Goal: Communication & Community: Share content

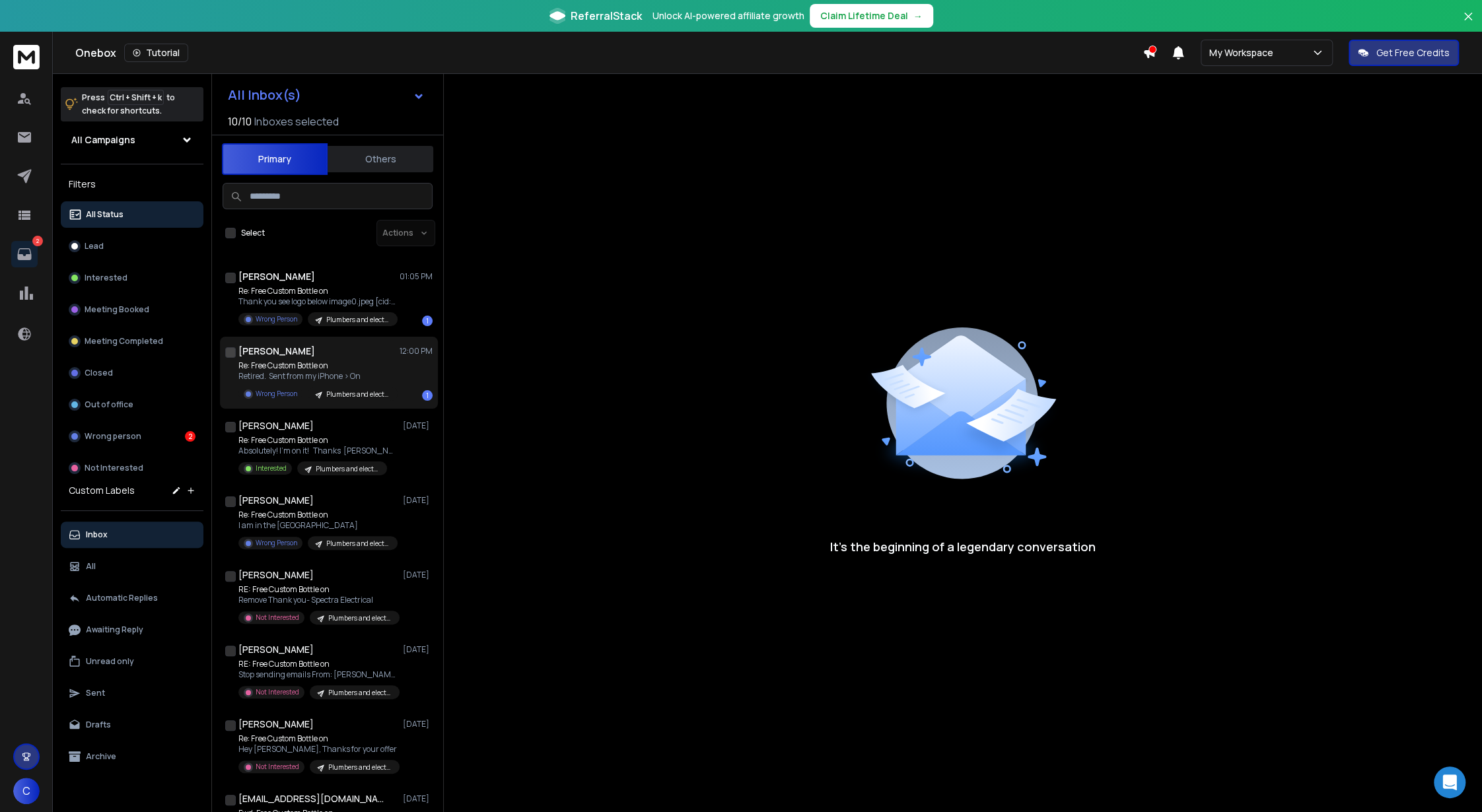
click at [316, 363] on p "Re: Free Custom Bottle on" at bounding box center [317, 366] width 158 height 10
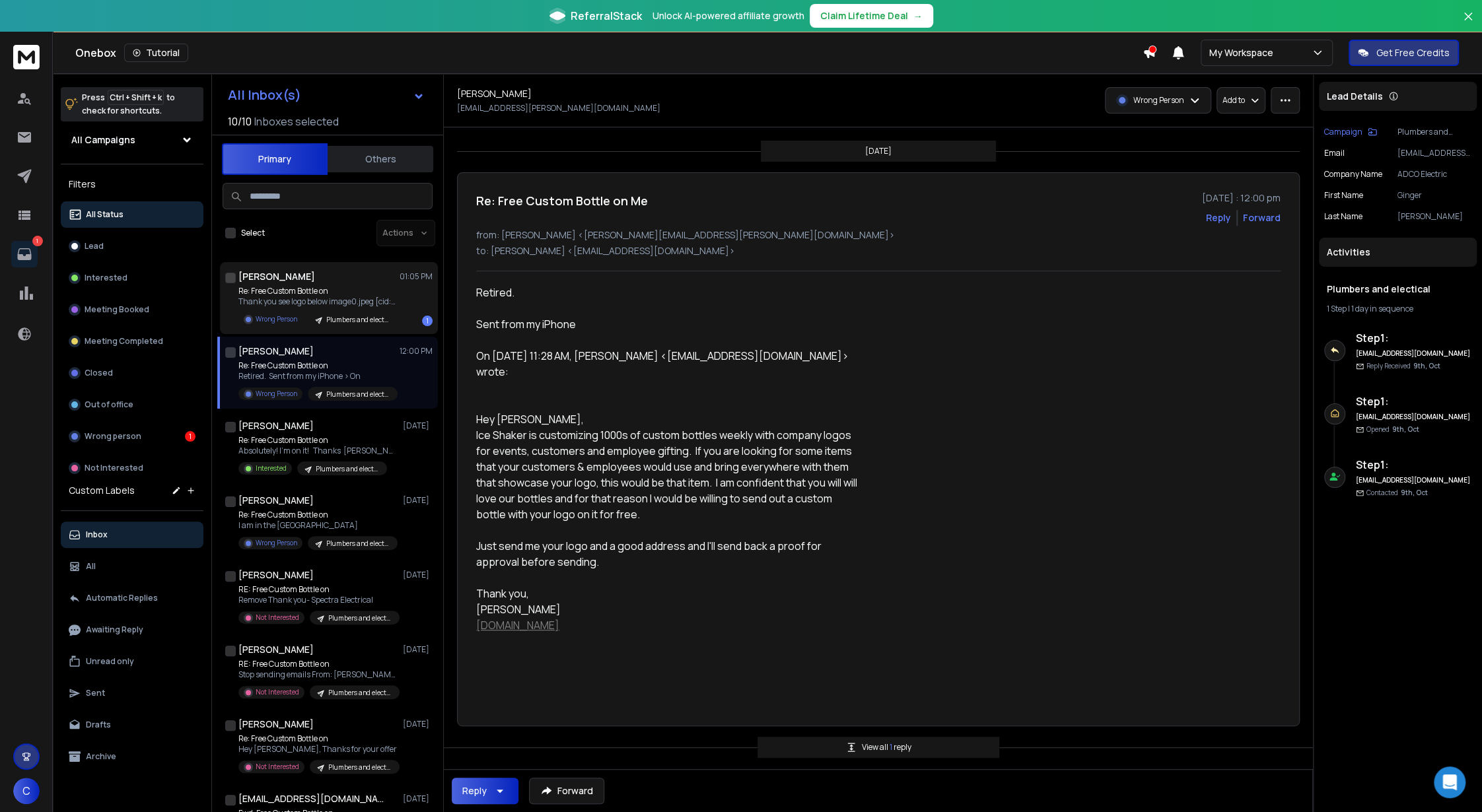
click at [327, 291] on p "Re: Free Custom Bottle on" at bounding box center [317, 291] width 158 height 10
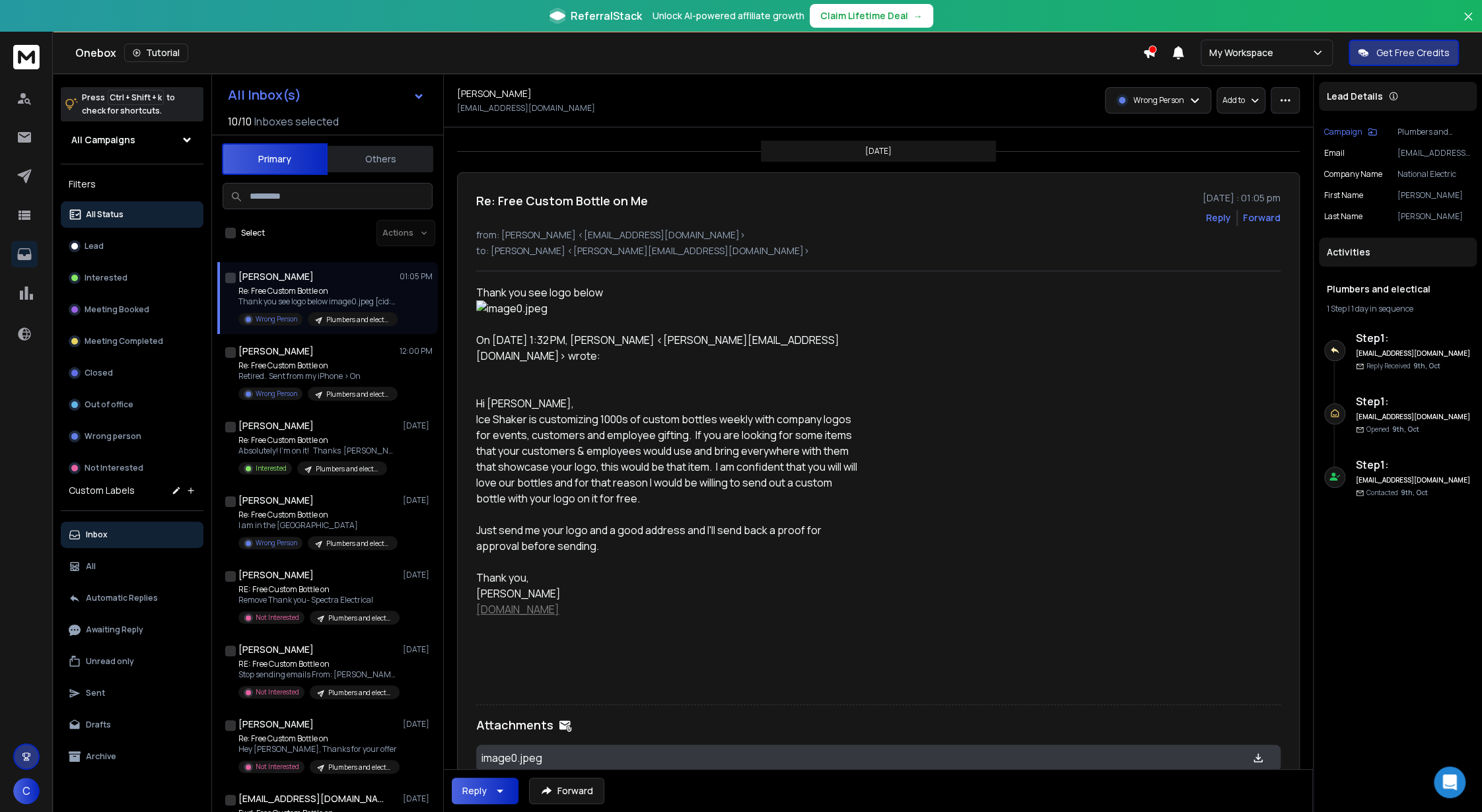
click at [1260, 217] on div "Forward" at bounding box center [1261, 217] width 38 height 13
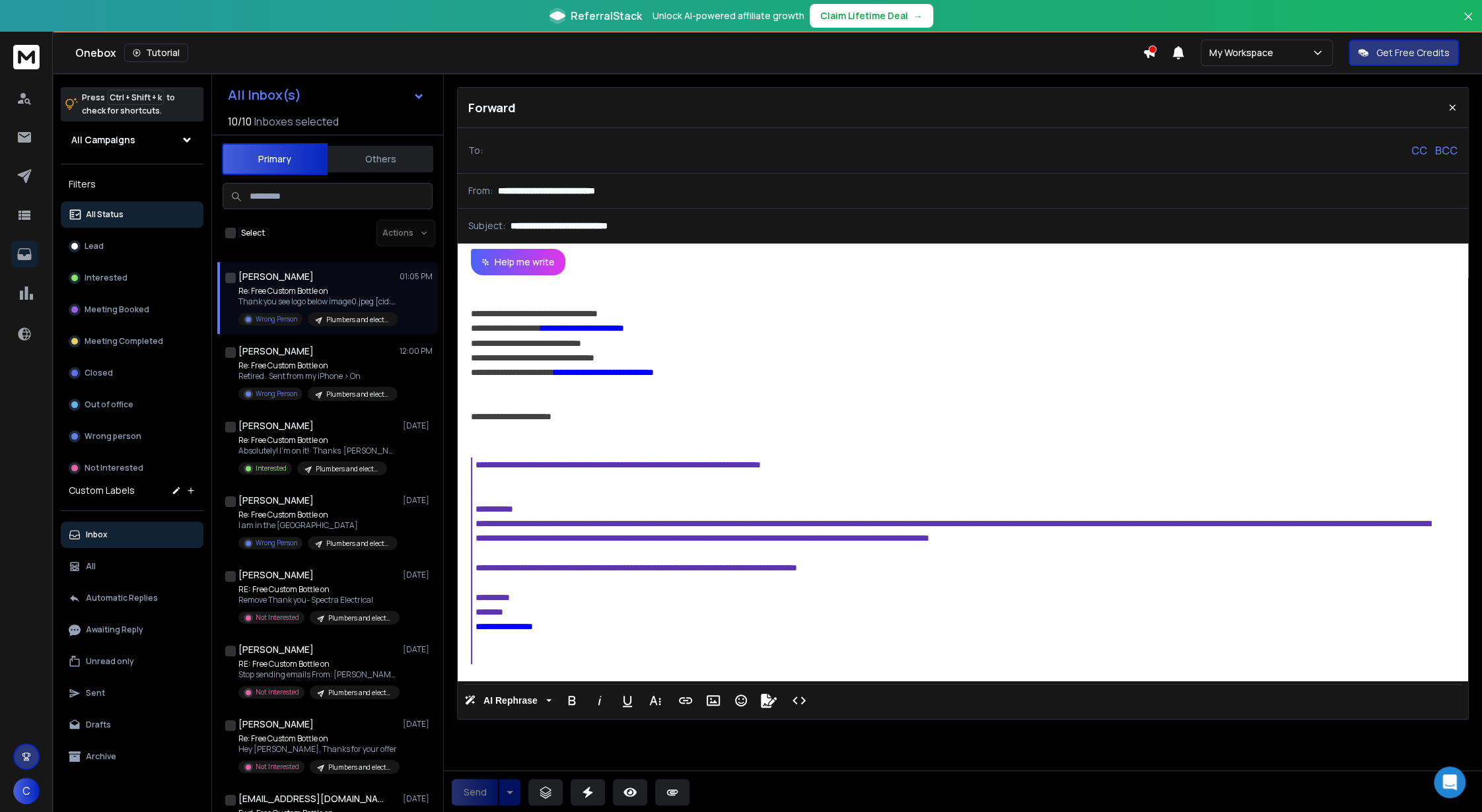
scroll to position [40, 0]
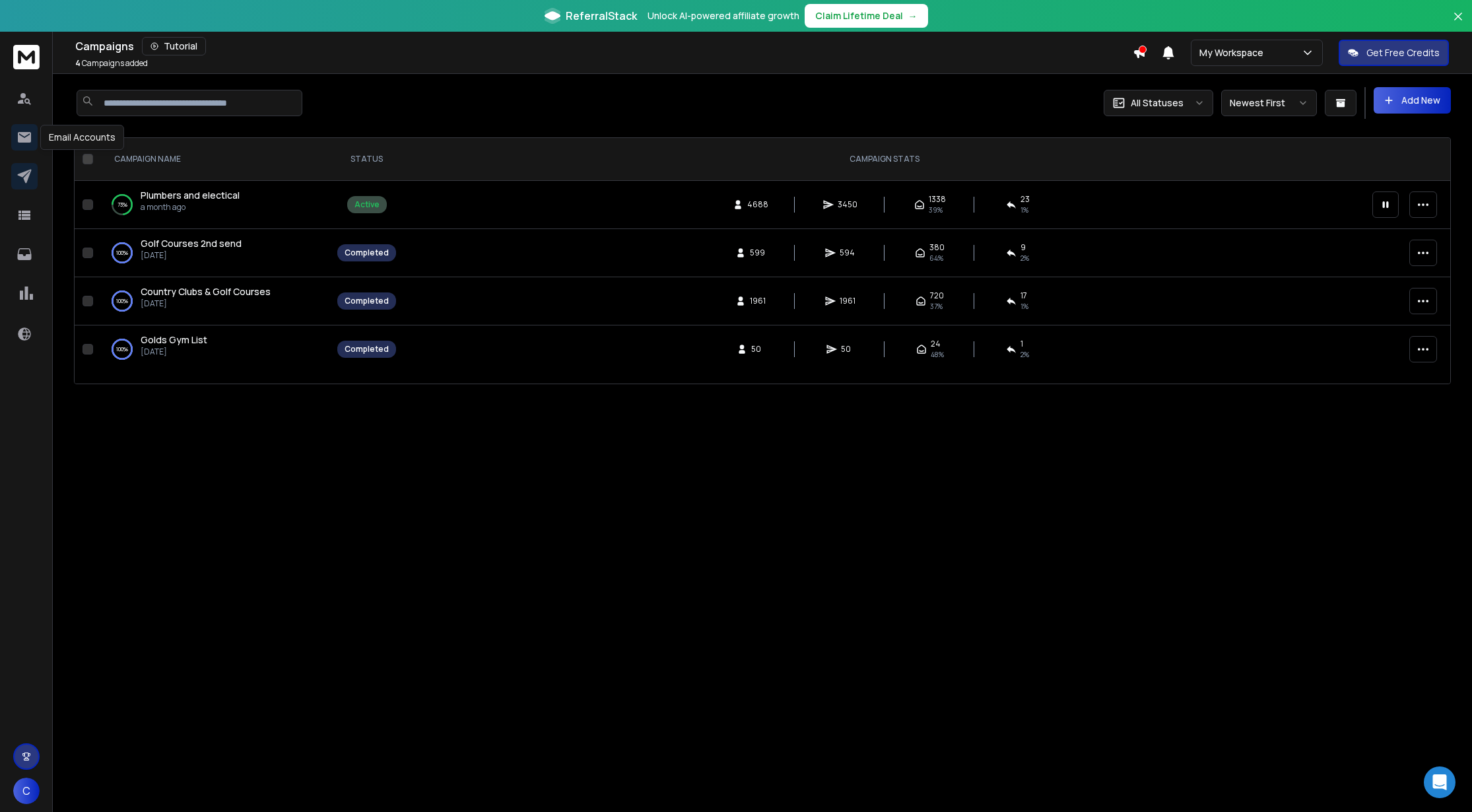
click at [22, 145] on icon at bounding box center [24, 137] width 16 height 16
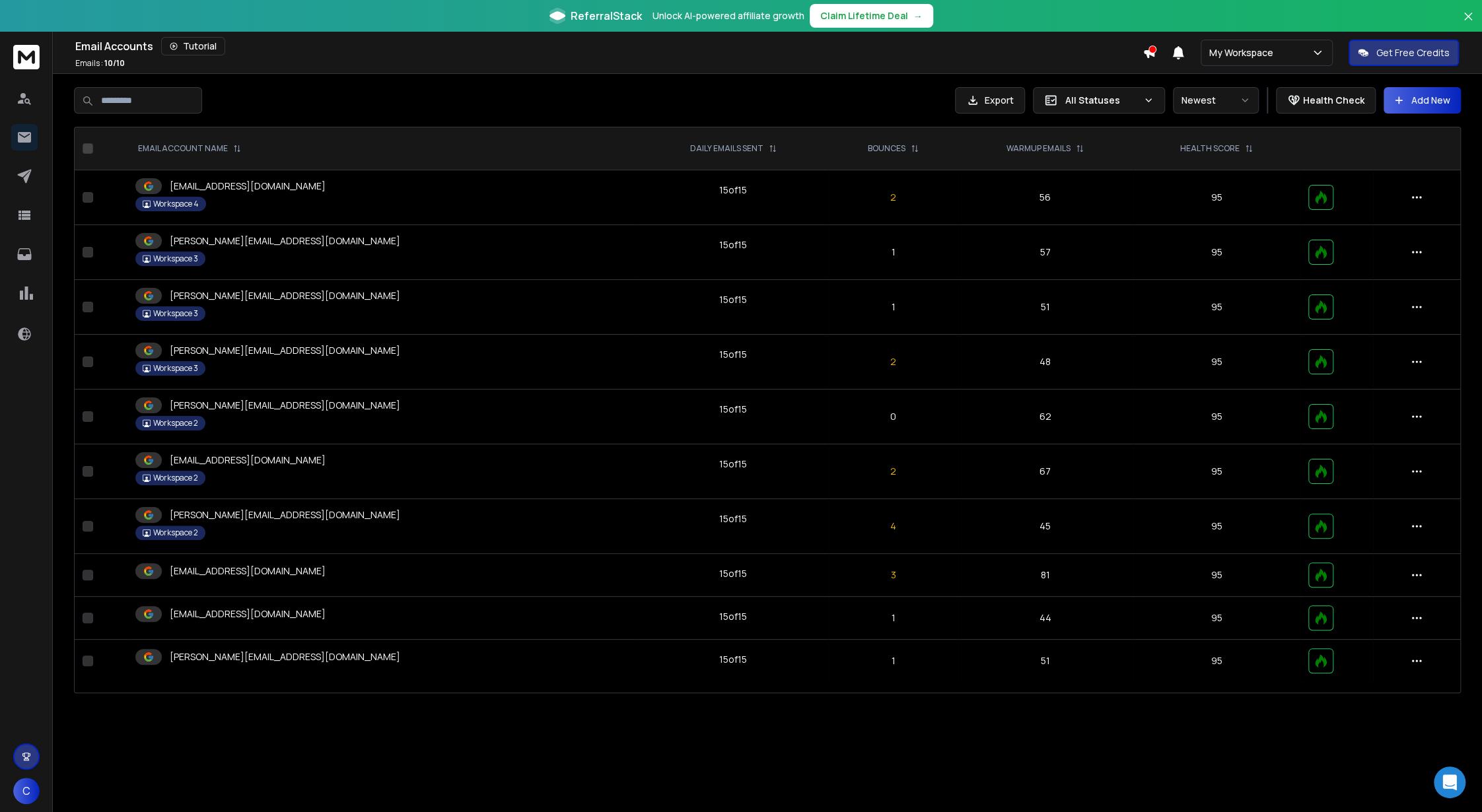
click at [35, 202] on div at bounding box center [26, 218] width 30 height 267
click at [30, 211] on icon at bounding box center [24, 215] width 16 height 16
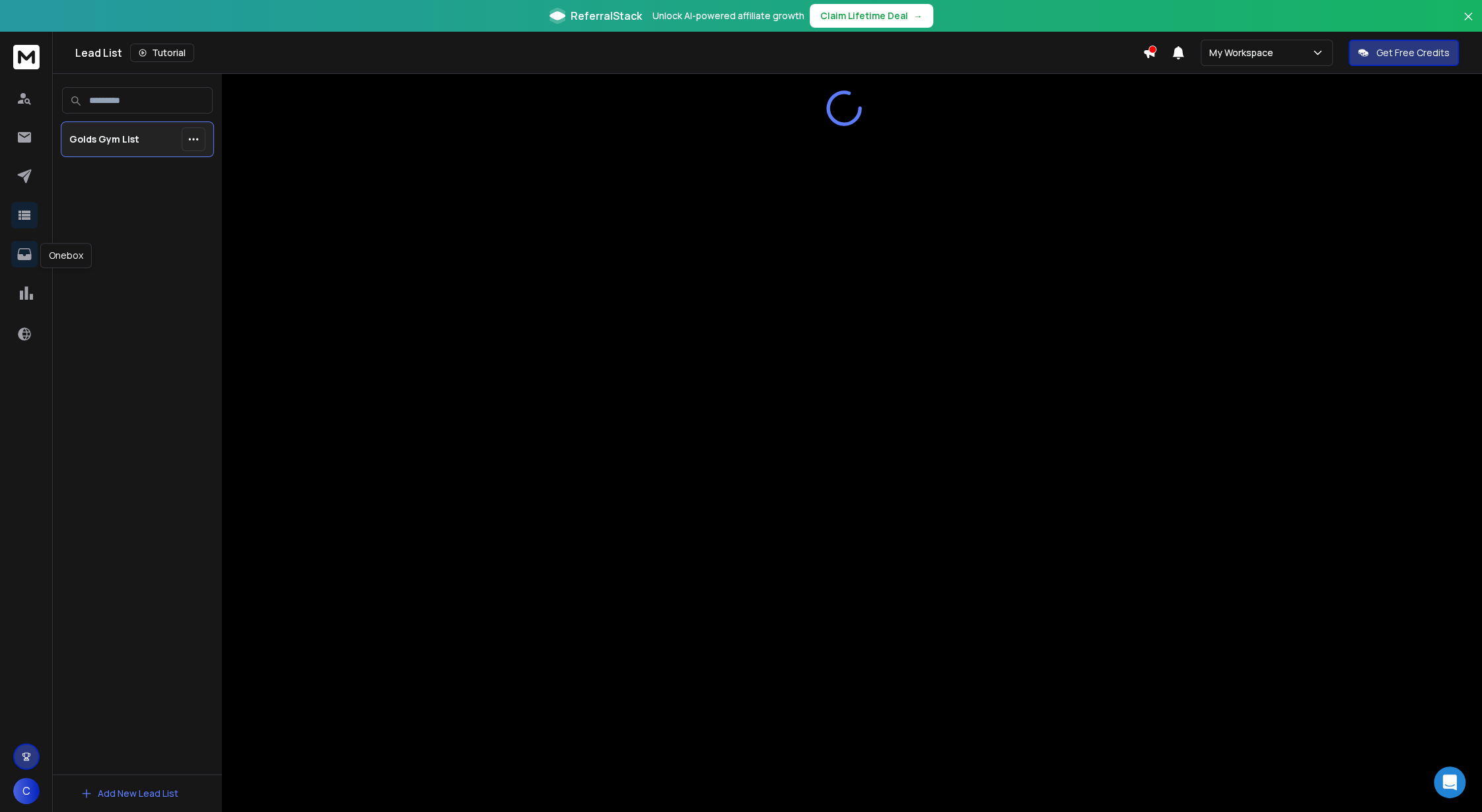
click at [26, 250] on icon at bounding box center [24, 254] width 14 height 12
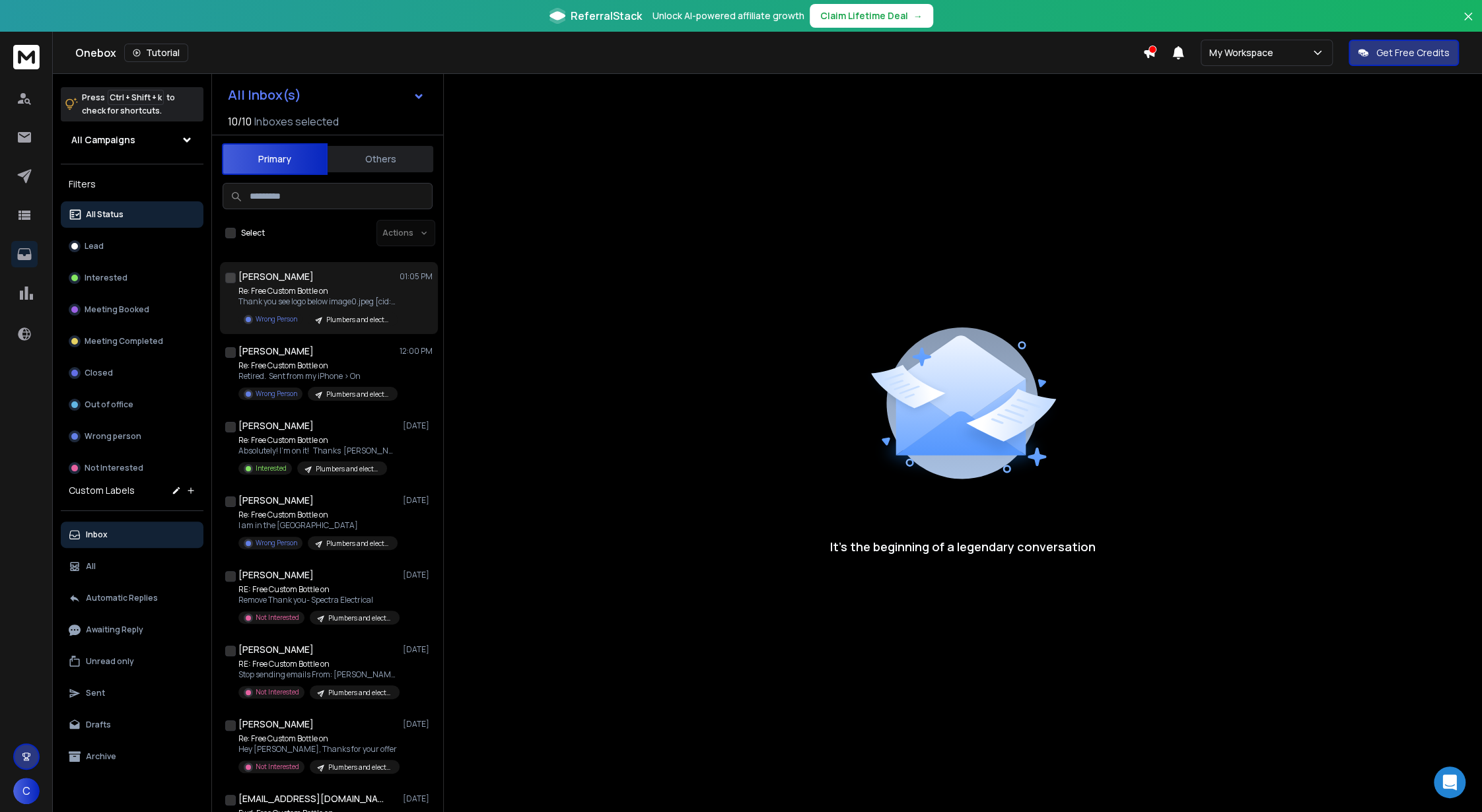
click at [314, 287] on p "Re: Free Custom Bottle on" at bounding box center [317, 291] width 158 height 10
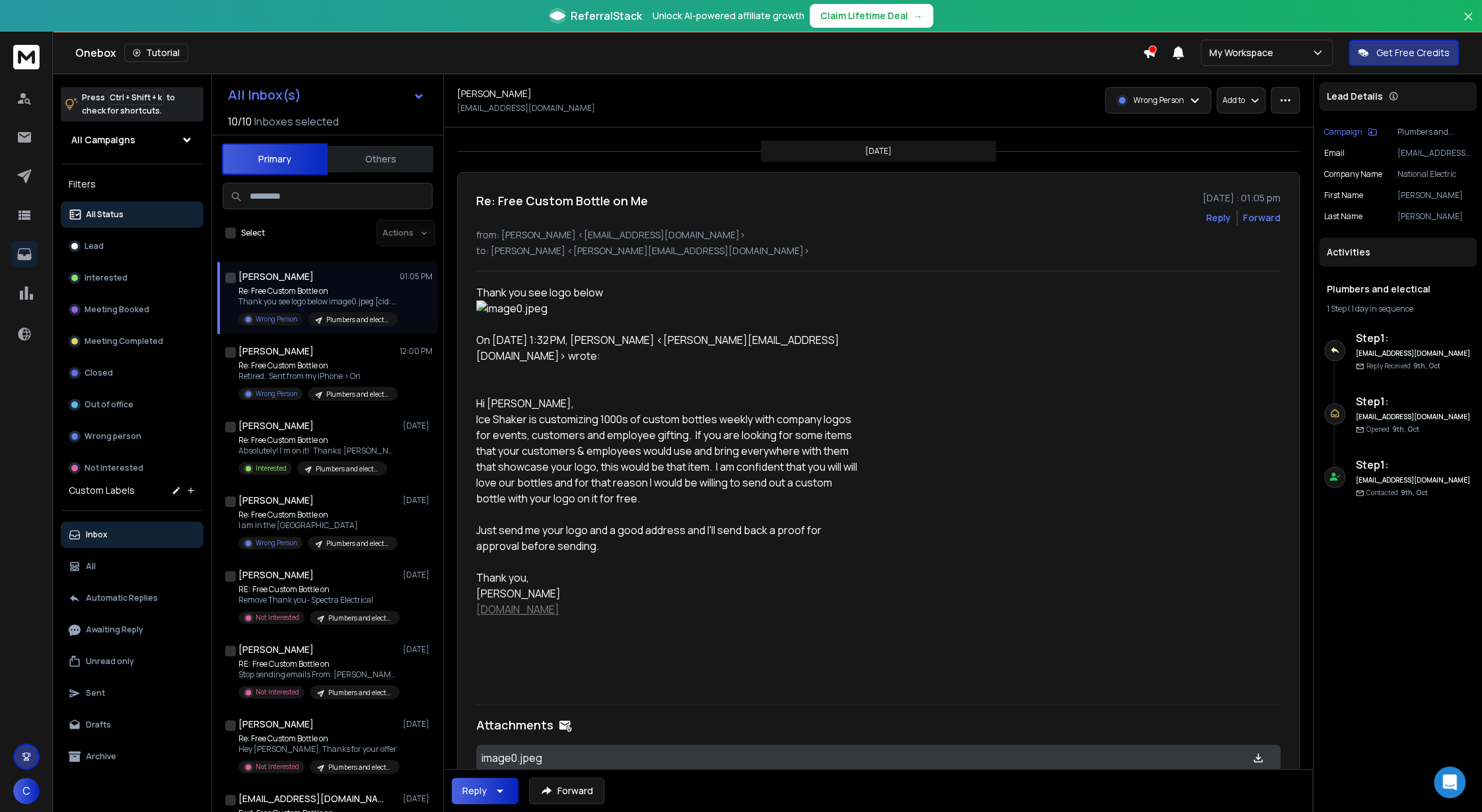
scroll to position [94, 0]
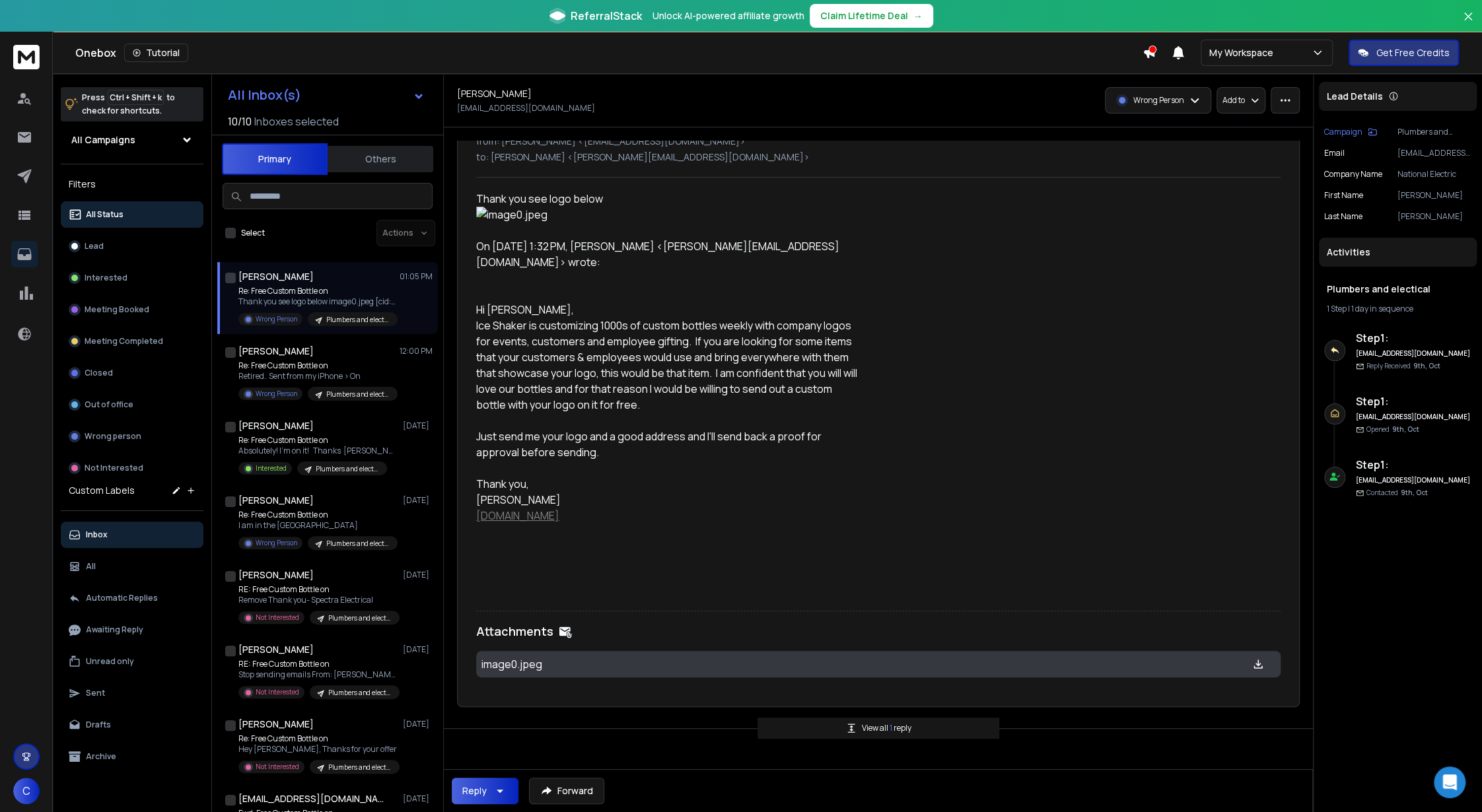
click at [1257, 660] on icon at bounding box center [1258, 664] width 13 height 13
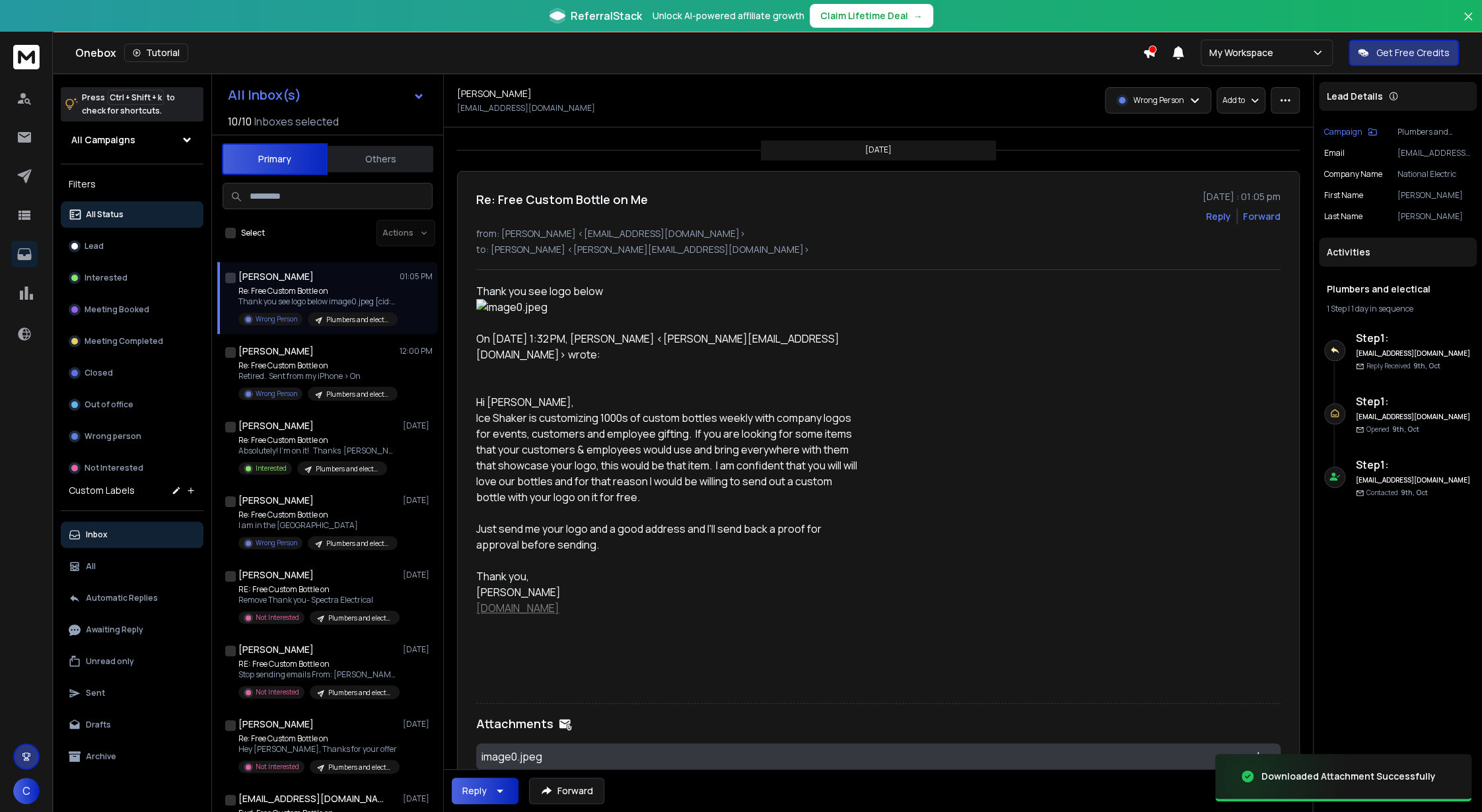
scroll to position [0, 0]
click at [1260, 215] on div "Forward" at bounding box center [1261, 217] width 38 height 13
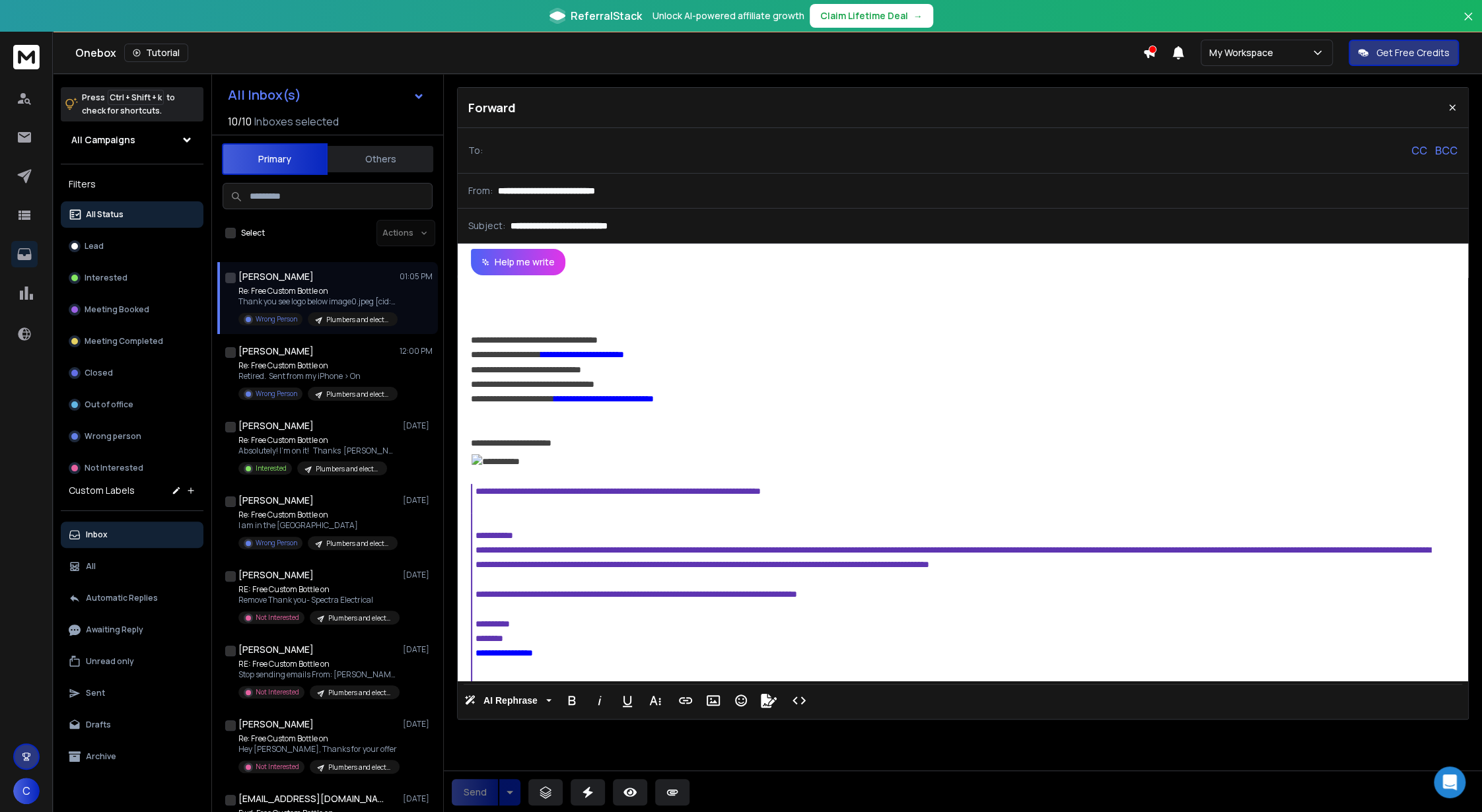
click at [606, 151] on div at bounding box center [947, 150] width 918 height 24
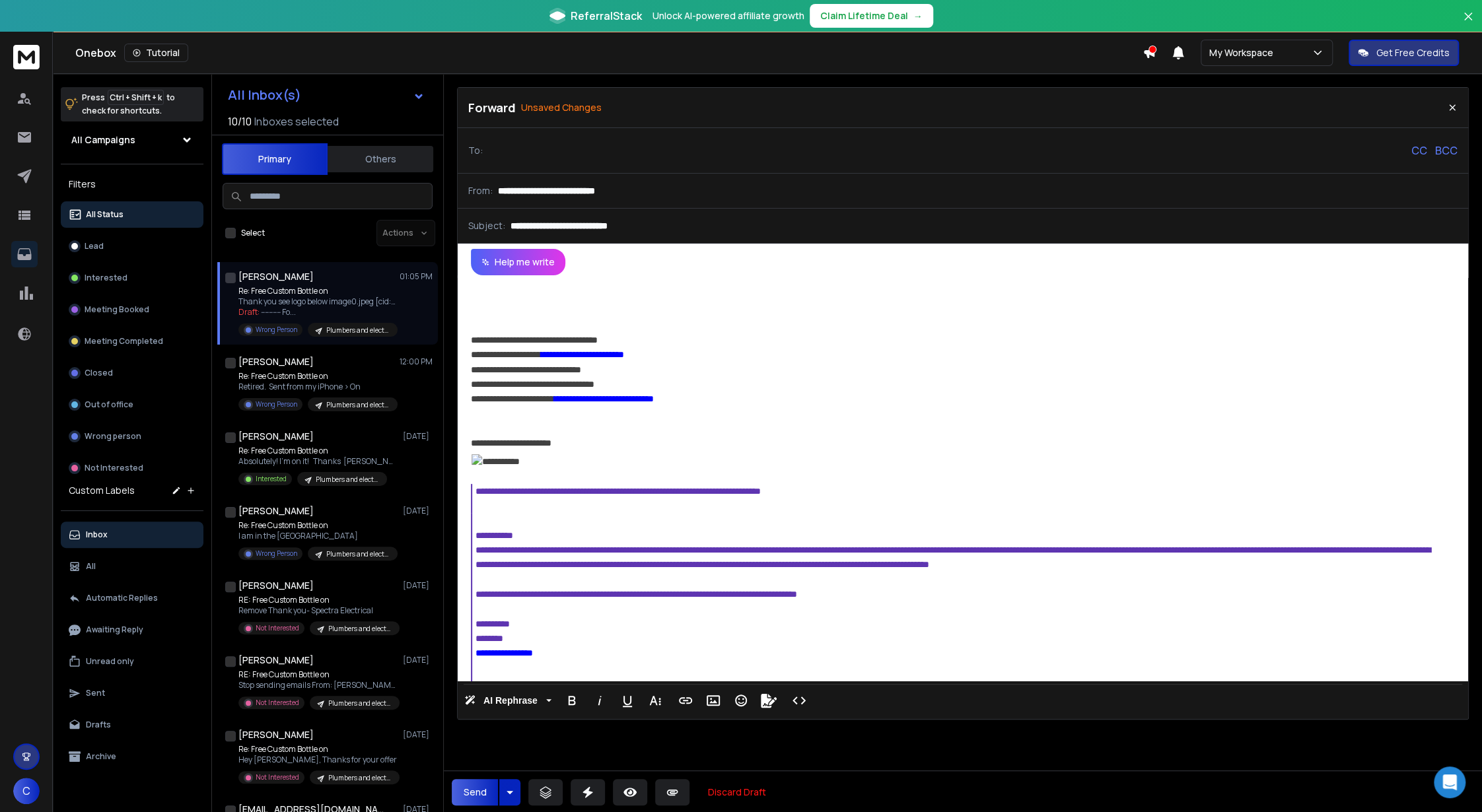
drag, startPoint x: 583, startPoint y: 150, endPoint x: 528, endPoint y: 145, distance: 55.2
click at [566, 150] on input at bounding box center [534, 150] width 93 height 24
type input "**********"
click at [532, 316] on div at bounding box center [963, 310] width 984 height 14
click at [689, 700] on icon "button" at bounding box center [685, 700] width 16 height 16
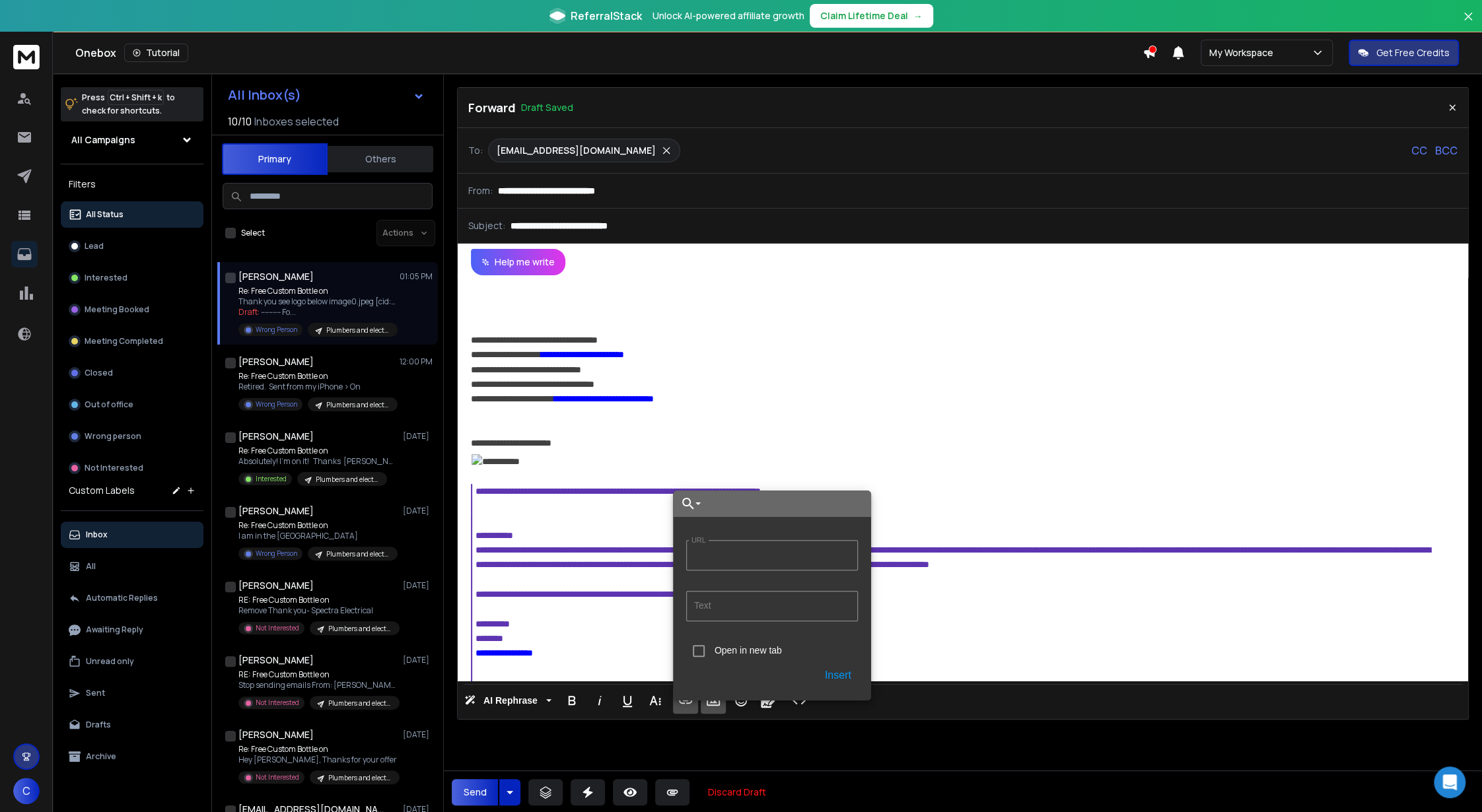
click at [709, 706] on icon "button" at bounding box center [713, 700] width 16 height 16
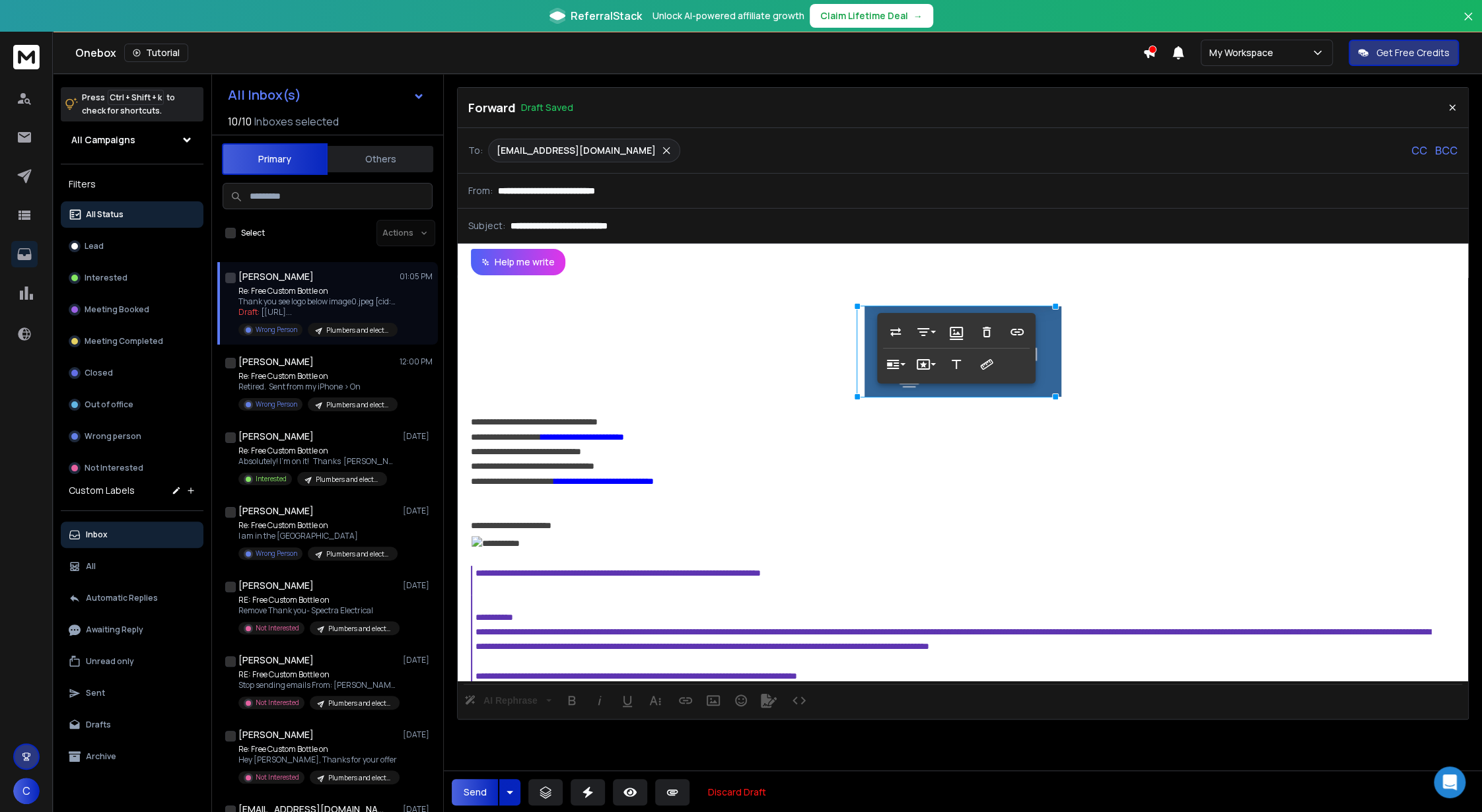
click at [1084, 477] on p "**********" at bounding box center [956, 481] width 972 height 14
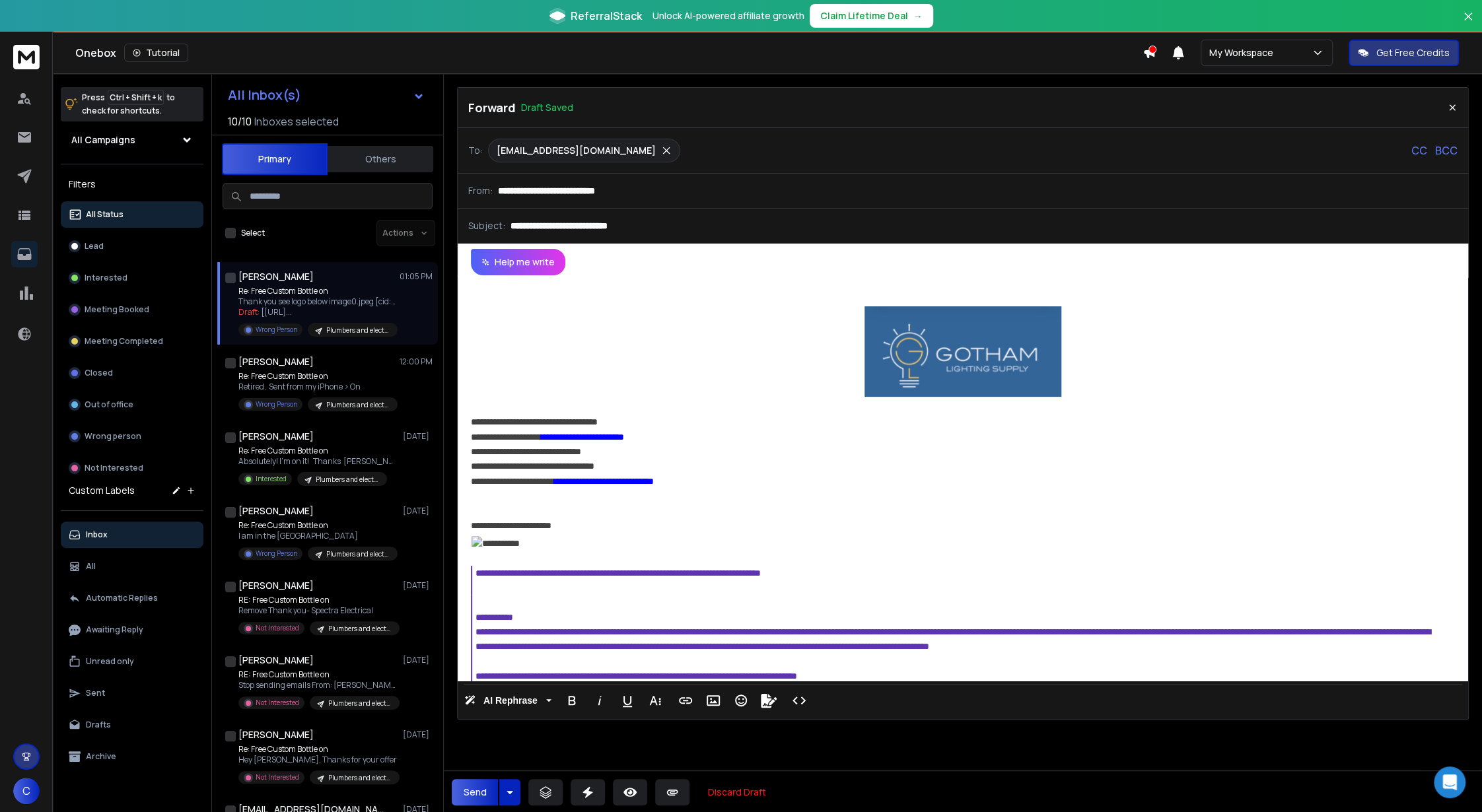
click at [585, 301] on div at bounding box center [963, 296] width 984 height 14
click at [467, 785] on button "Send" at bounding box center [474, 792] width 46 height 27
